Goal: Navigation & Orientation: Find specific page/section

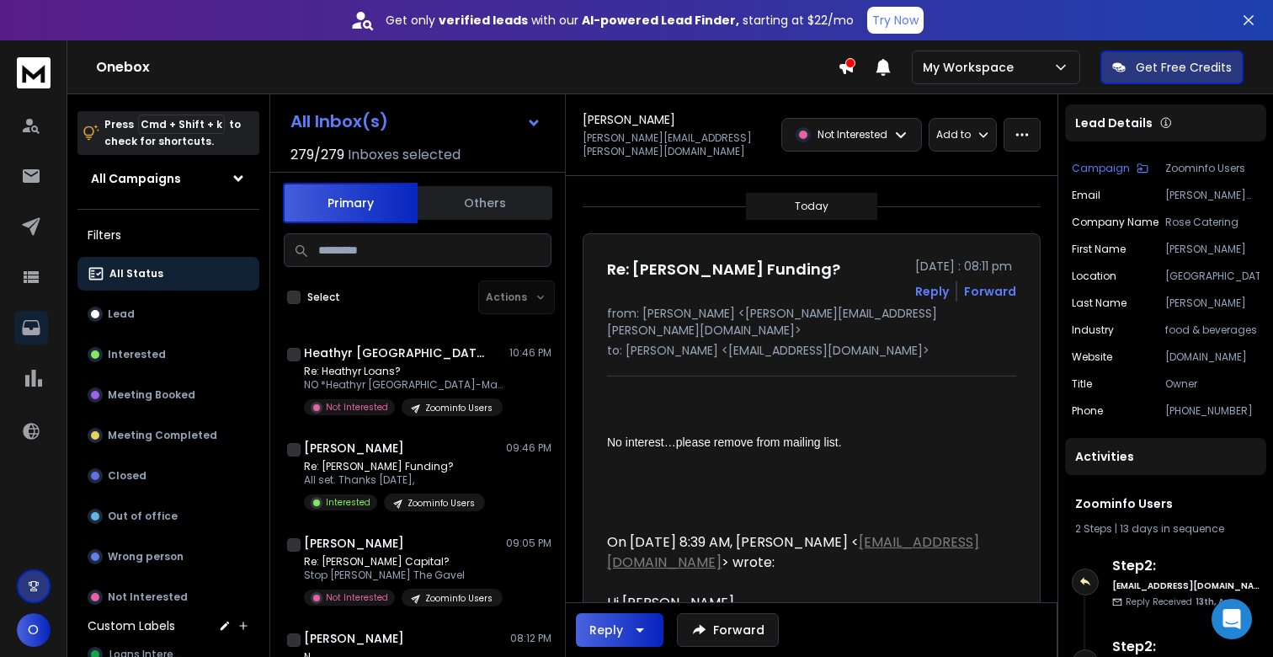
click at [464, 231] on div at bounding box center [417, 246] width 281 height 40
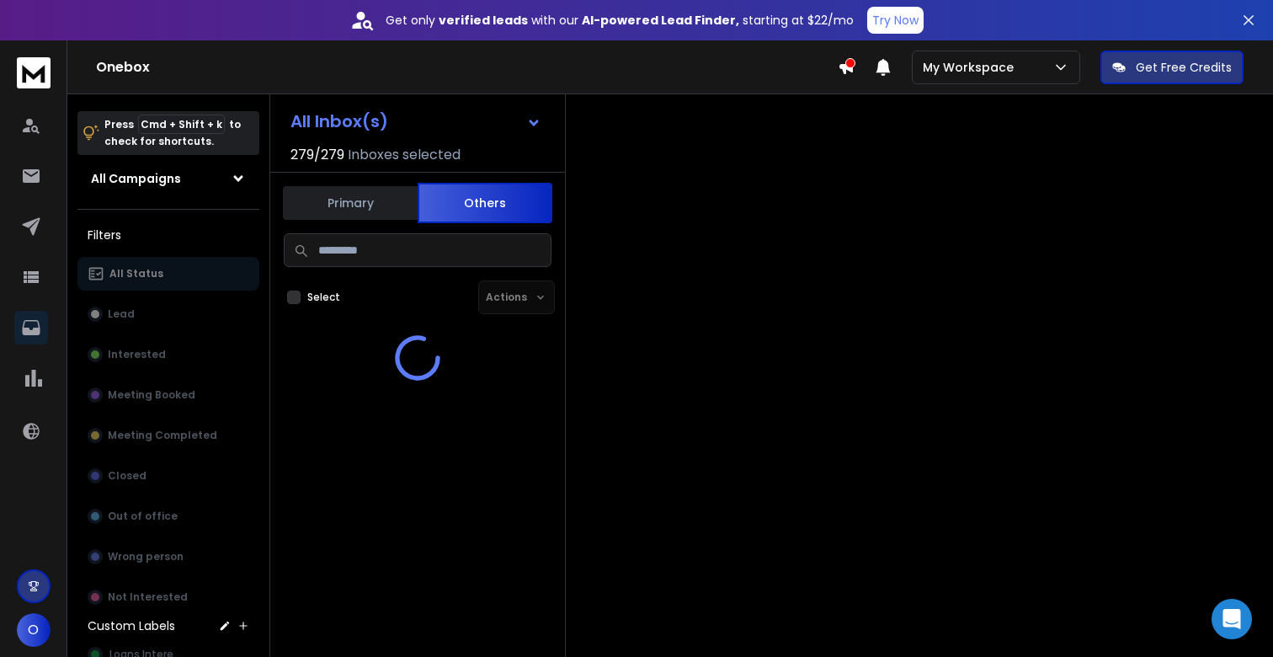
click at [464, 202] on button "Others" at bounding box center [484, 203] width 135 height 40
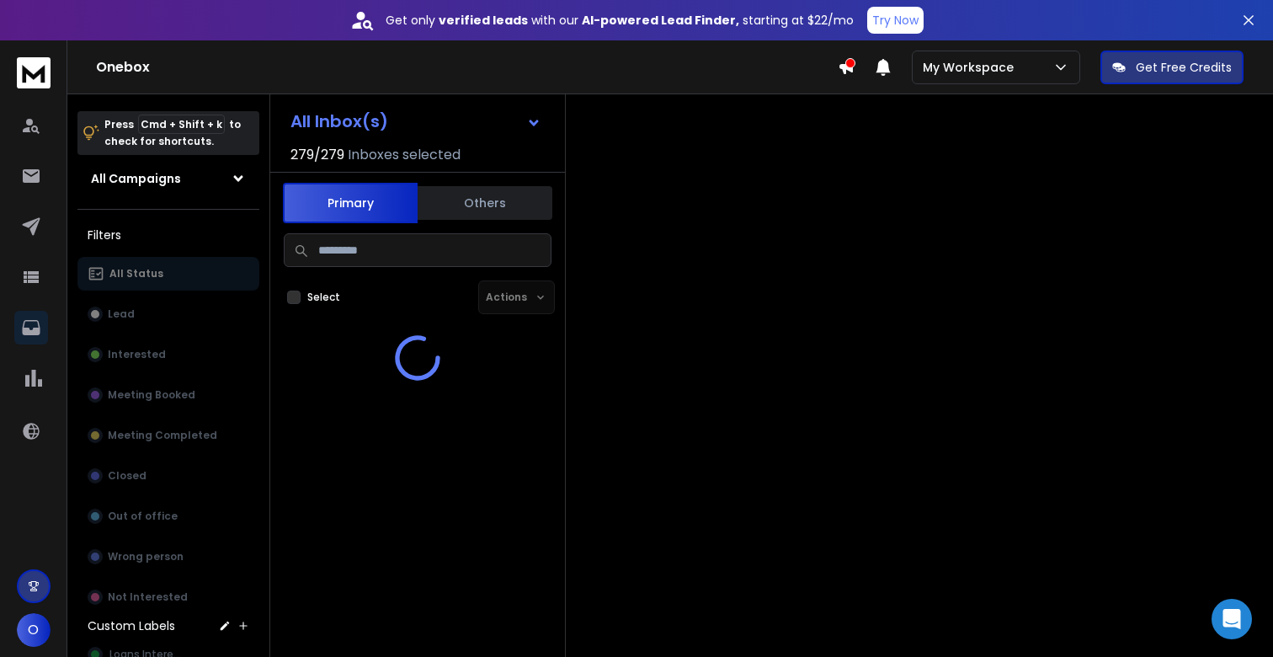
click at [354, 209] on button "Primary" at bounding box center [350, 203] width 135 height 40
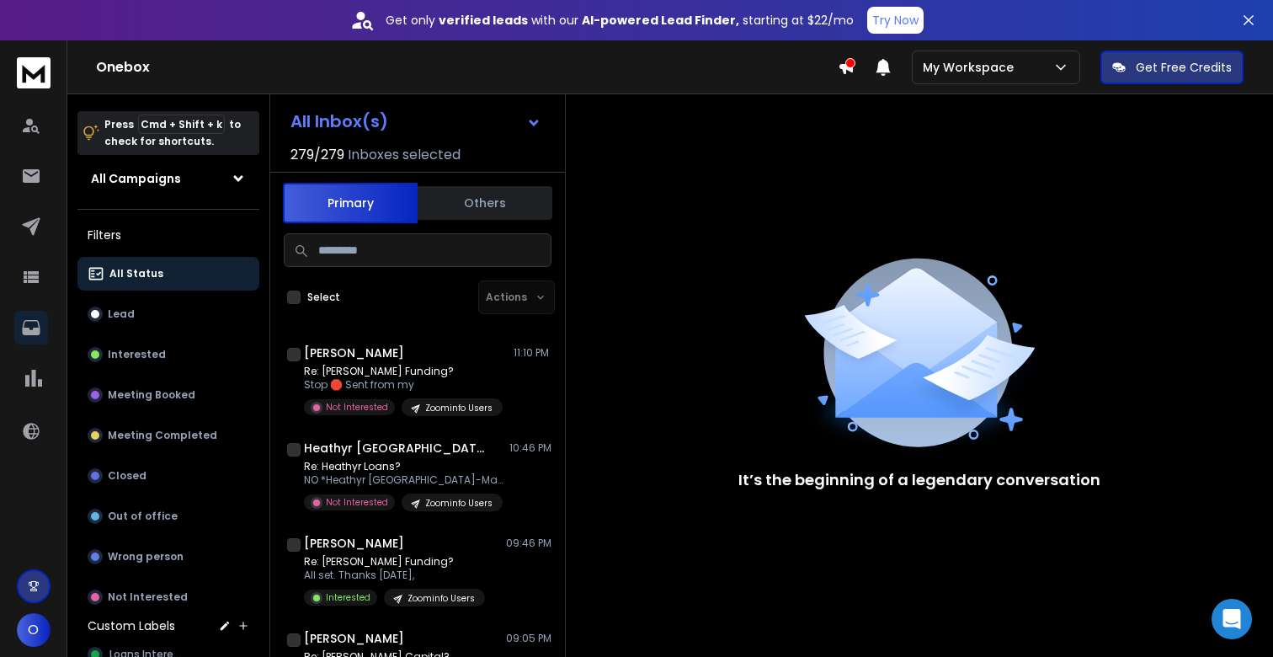
click at [440, 183] on div "All Inbox(s) 279 / 279 Inboxes selected Primary Others Select Actions [PERSON_N…" at bounding box center [417, 422] width 295 height 657
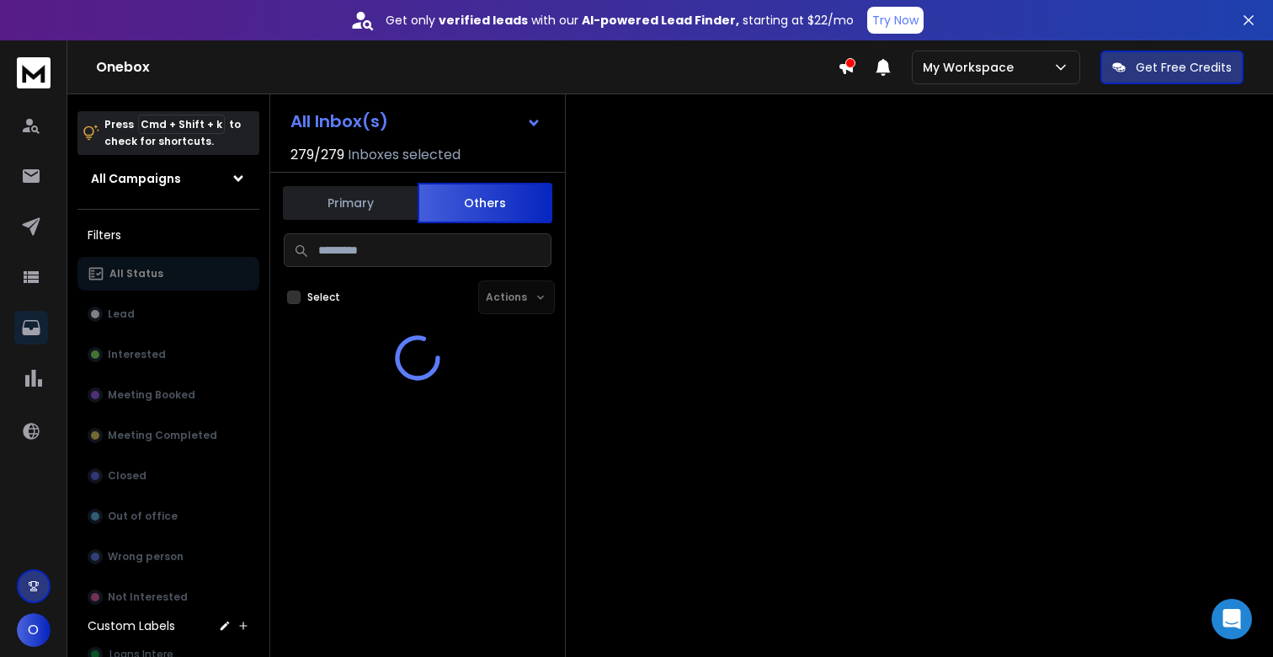
click at [440, 200] on button "Others" at bounding box center [484, 203] width 135 height 40
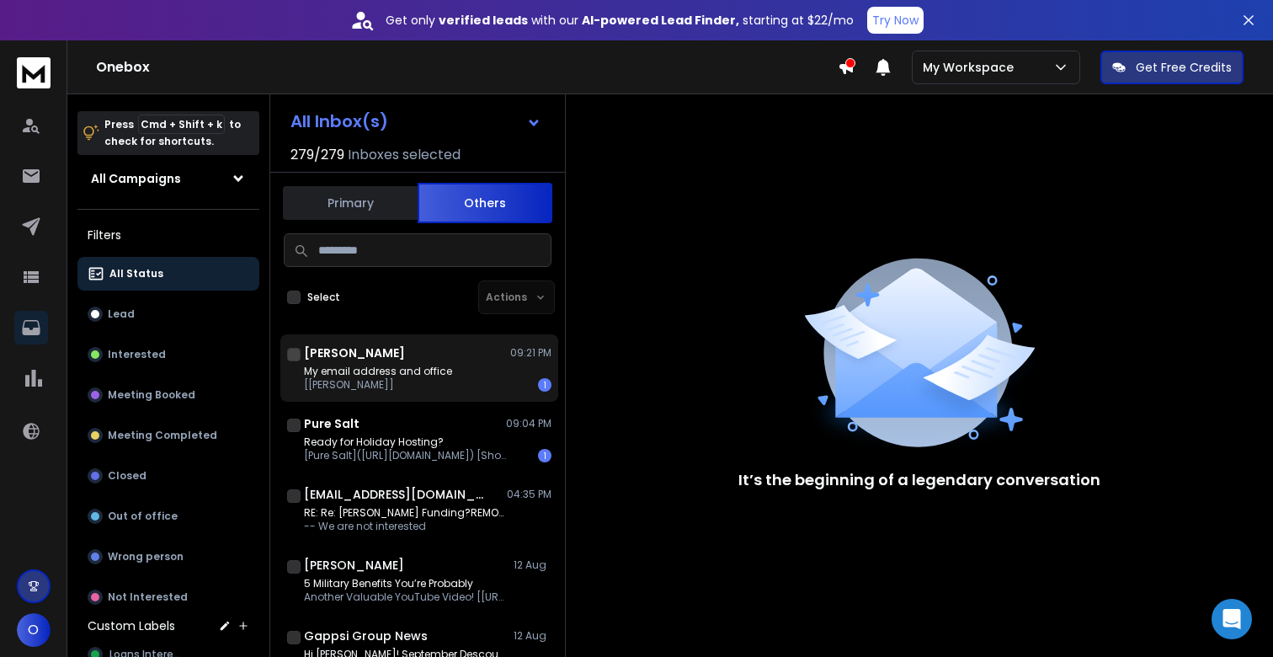
click at [384, 363] on div "[PERSON_NAME] 09:21 PM My email address and office [[PERSON_NAME]] 1" at bounding box center [427, 367] width 247 height 47
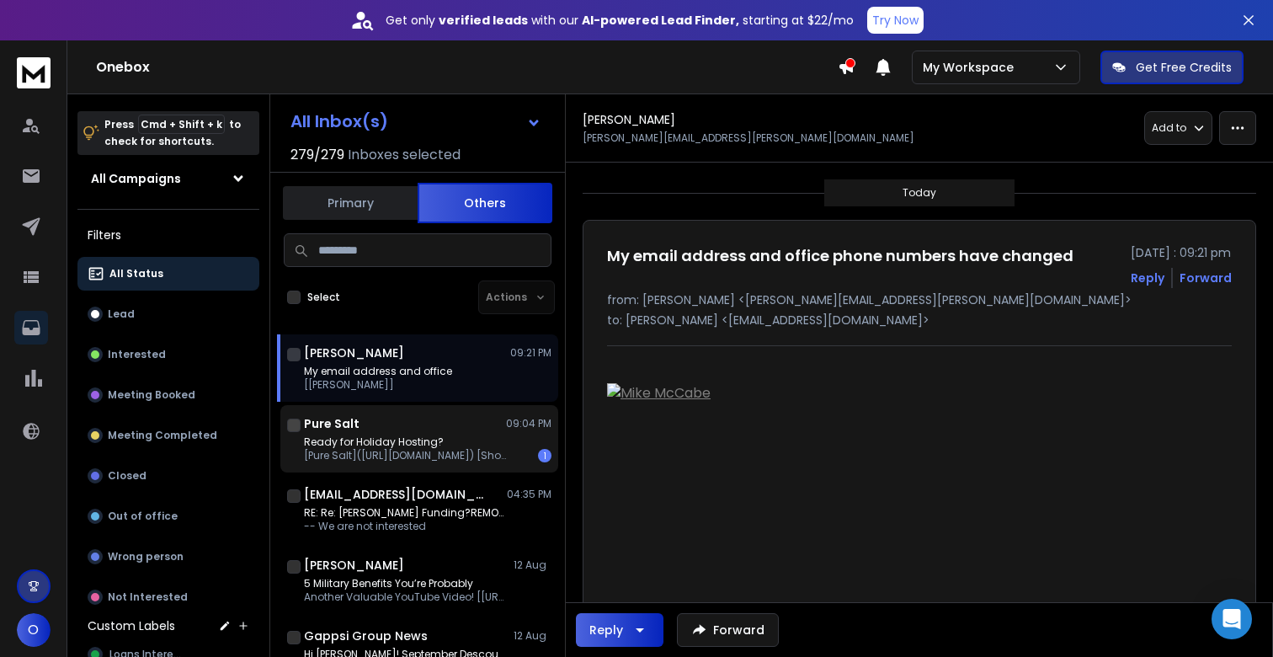
click at [384, 447] on p "Ready for Holiday Hosting?" at bounding box center [405, 441] width 202 height 13
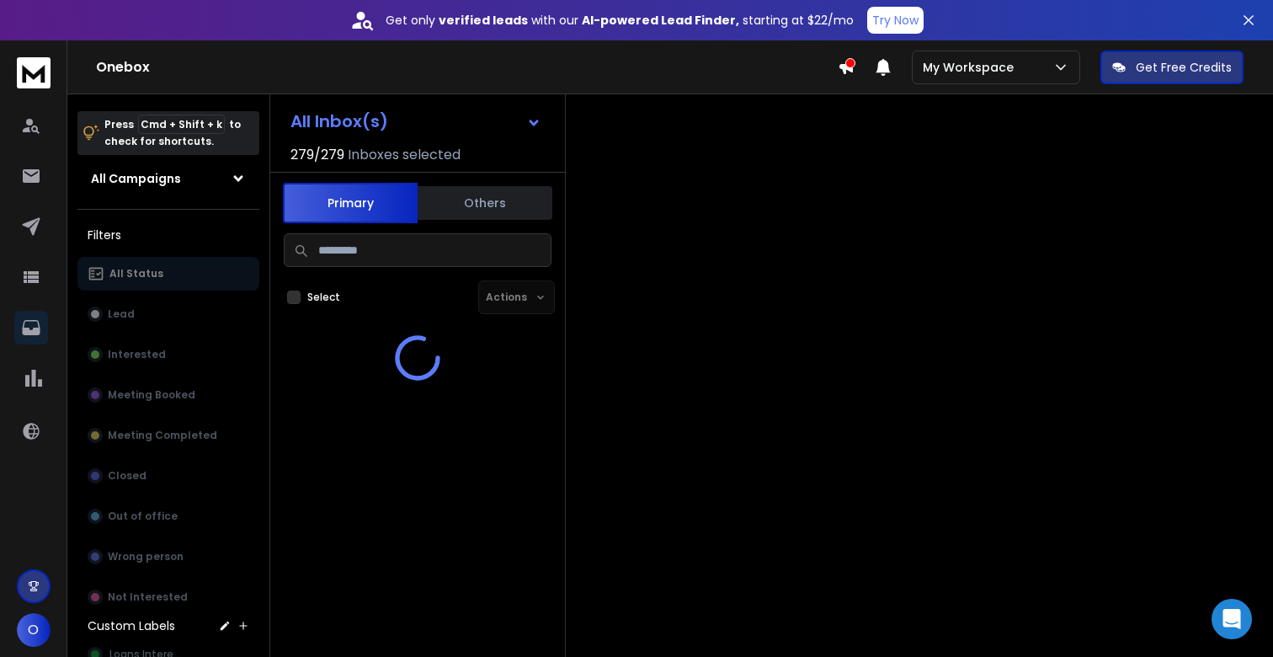
click at [325, 222] on button "Primary" at bounding box center [350, 203] width 135 height 40
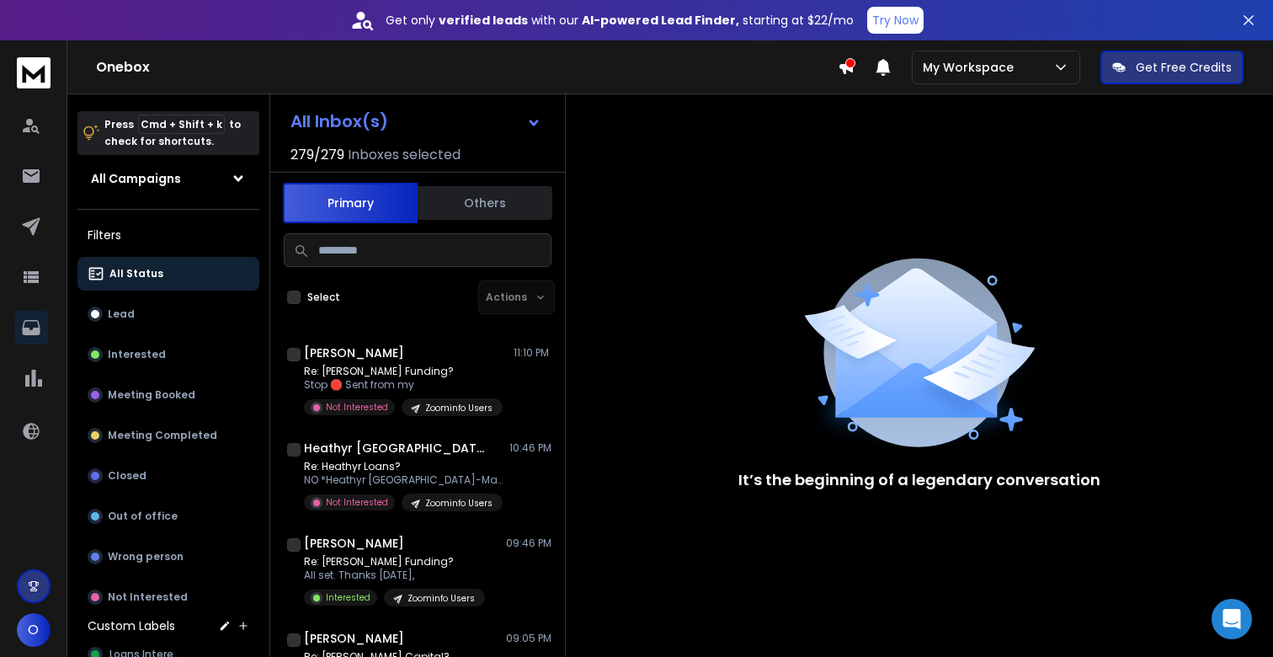
click at [481, 205] on button "Others" at bounding box center [484, 202] width 135 height 37
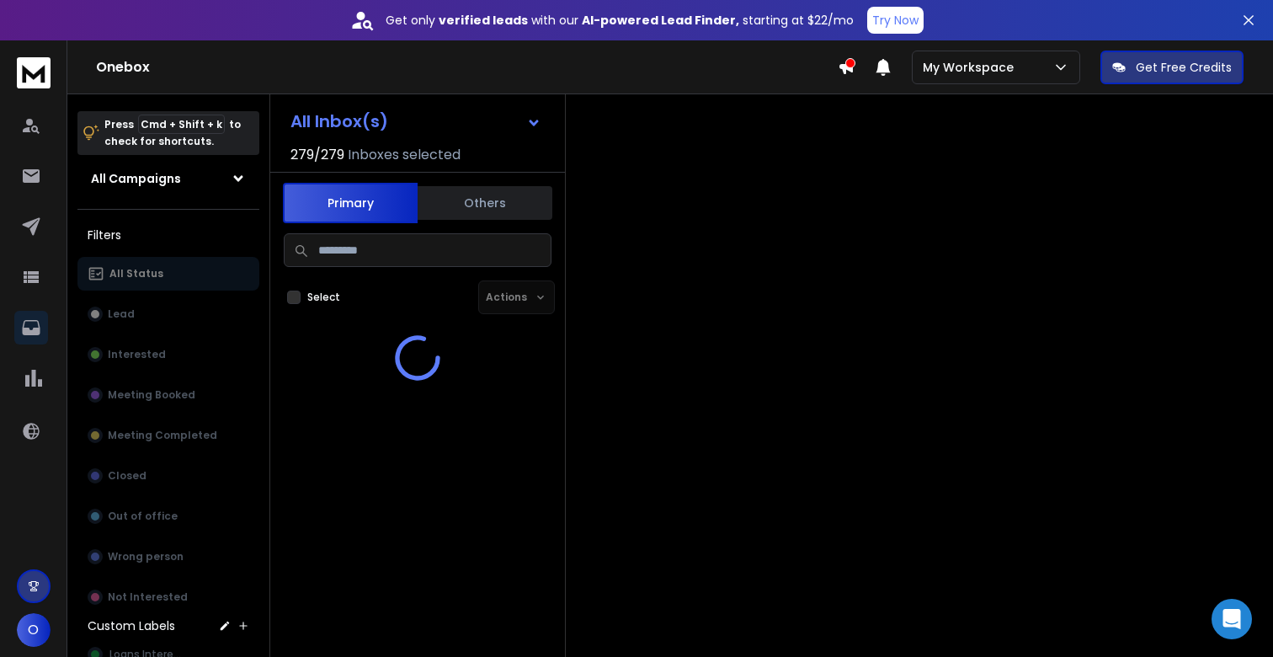
click at [365, 203] on button "Primary" at bounding box center [350, 203] width 135 height 40
